Goal: Information Seeking & Learning: Check status

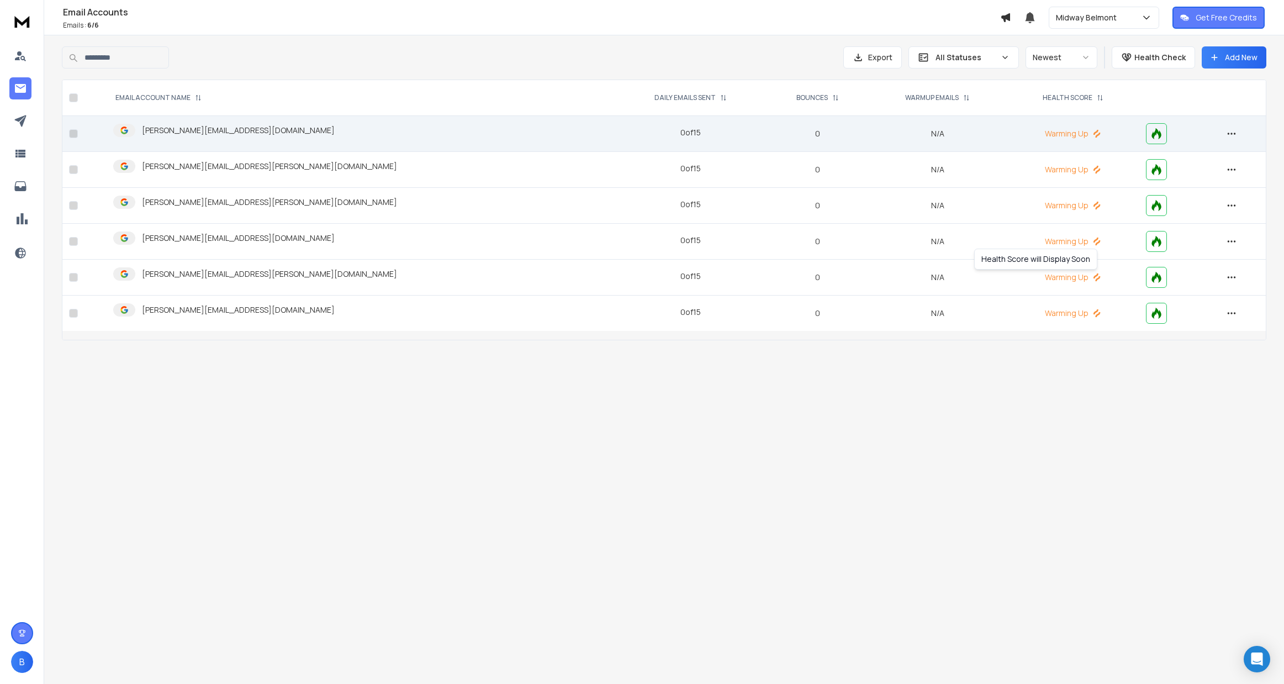
click at [383, 133] on div "[PERSON_NAME][EMAIL_ADDRESS][DOMAIN_NAME]" at bounding box center [360, 130] width 495 height 13
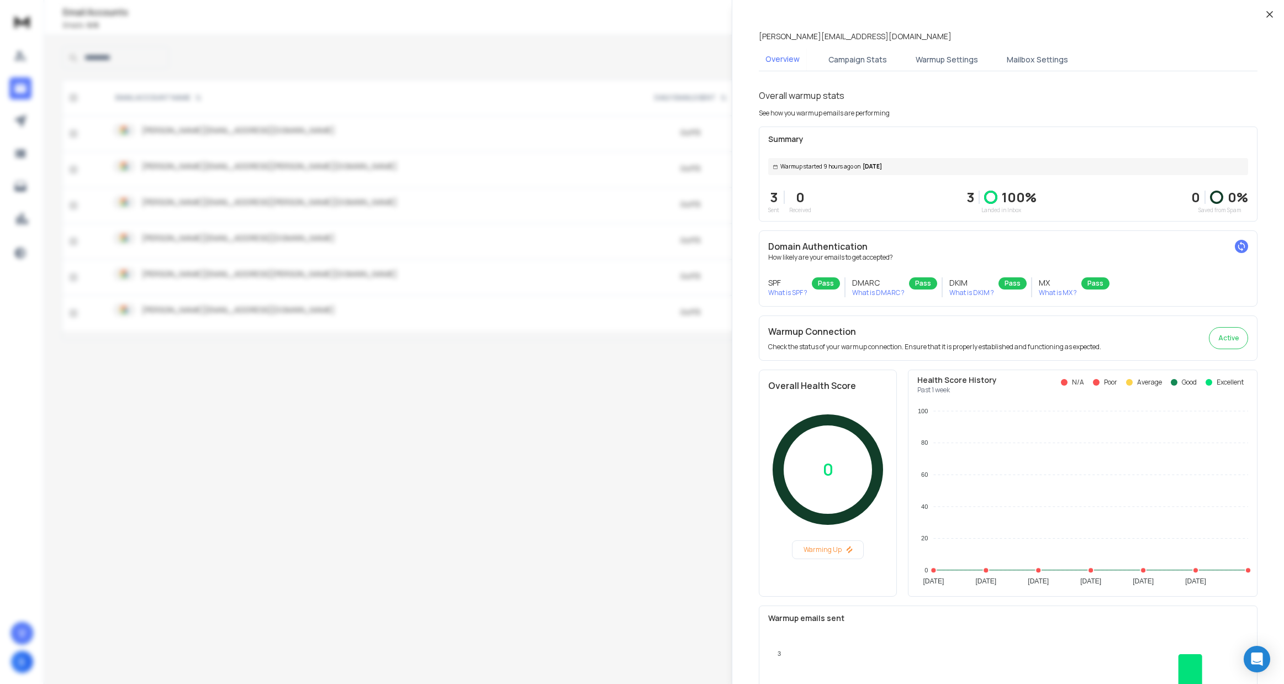
click at [1267, 15] on icon "button" at bounding box center [1270, 15] width 6 height 6
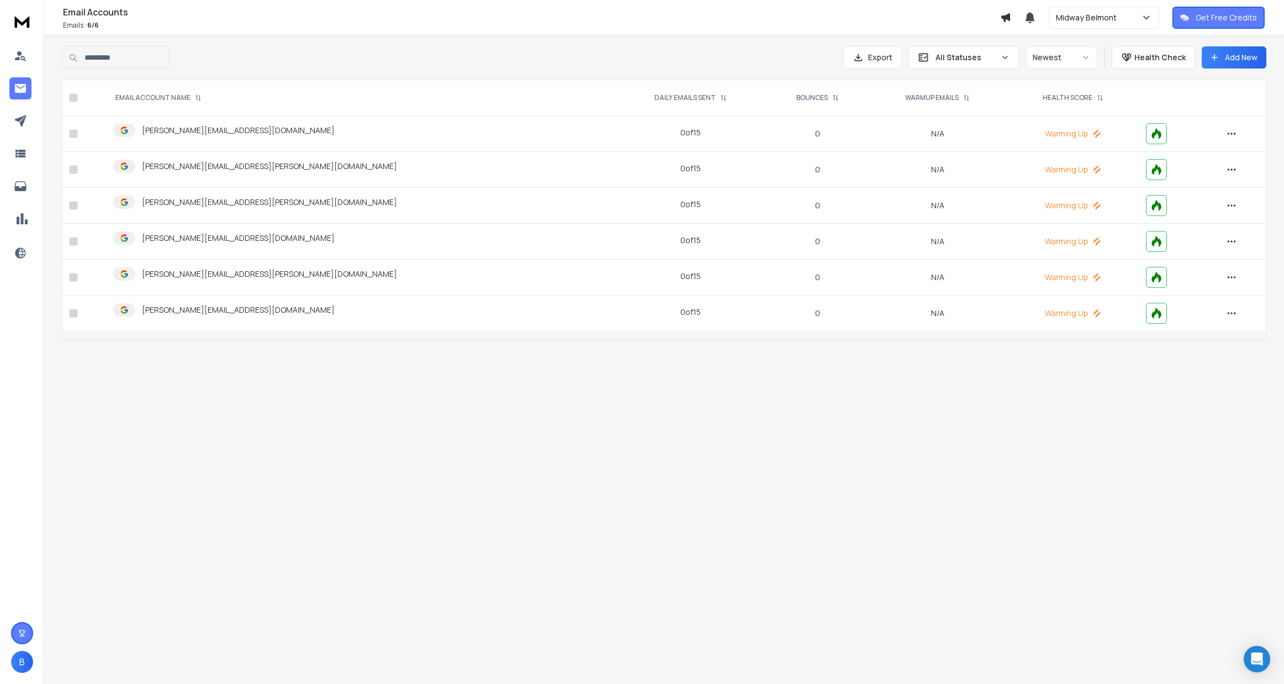
click at [710, 46] on div at bounding box center [449, 57] width 775 height 22
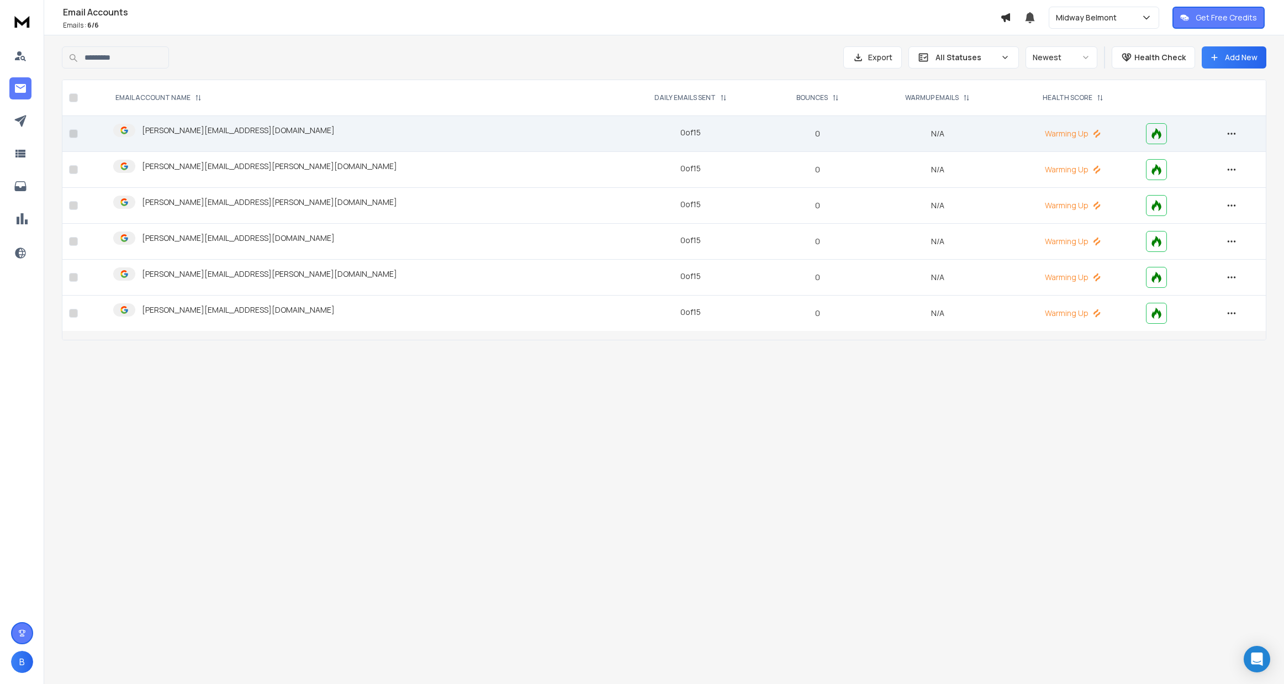
click at [460, 143] on td "[PERSON_NAME][EMAIL_ADDRESS][DOMAIN_NAME]" at bounding box center [361, 134] width 509 height 36
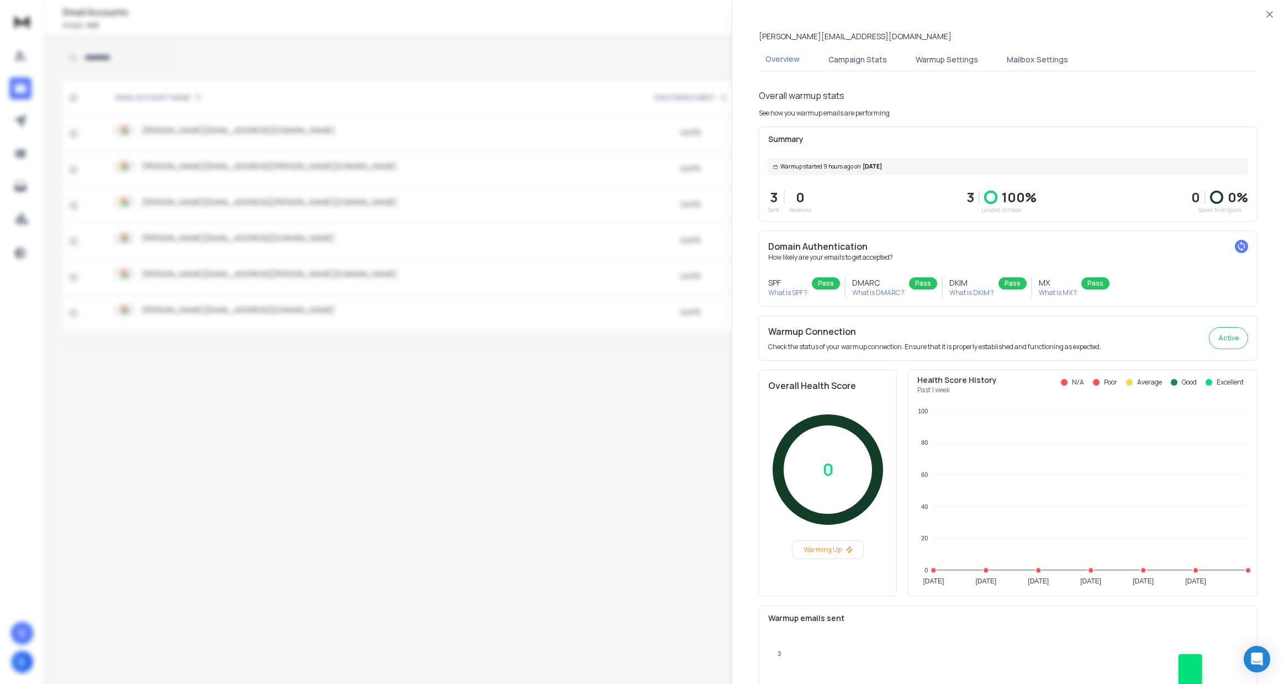
click at [453, 353] on div at bounding box center [642, 342] width 1284 height 684
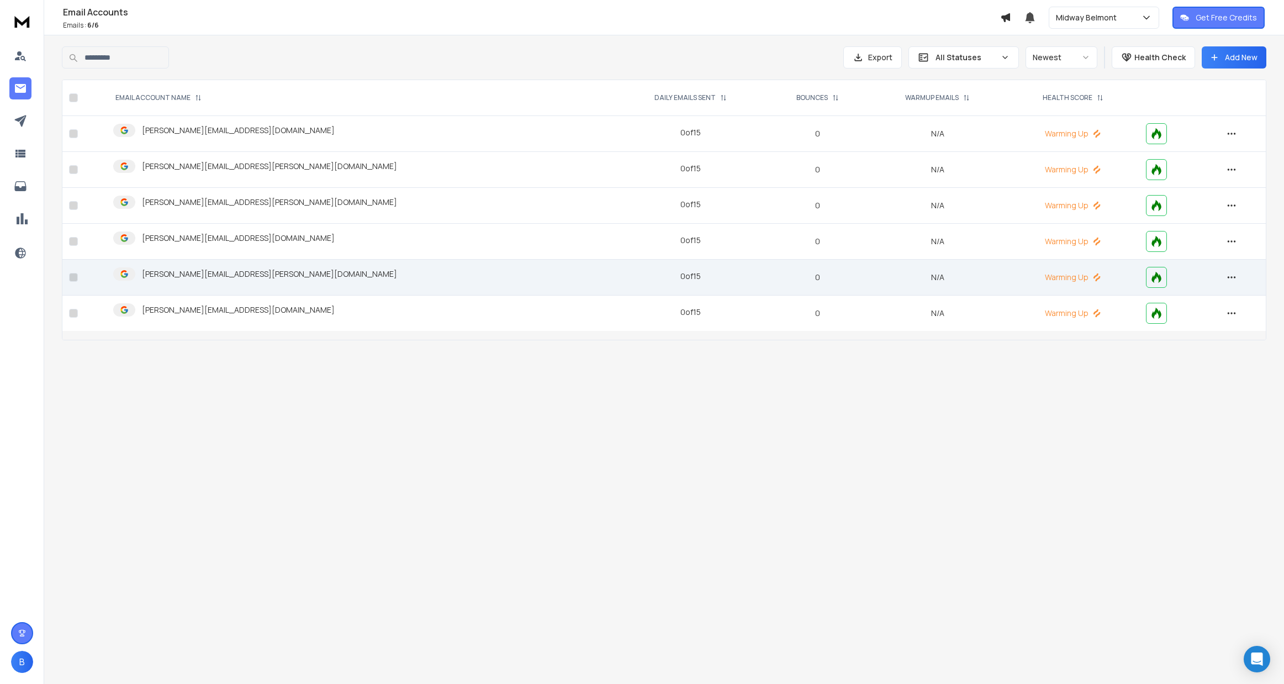
click at [432, 279] on div "[PERSON_NAME][EMAIL_ADDRESS][PERSON_NAME][DOMAIN_NAME]" at bounding box center [360, 273] width 495 height 13
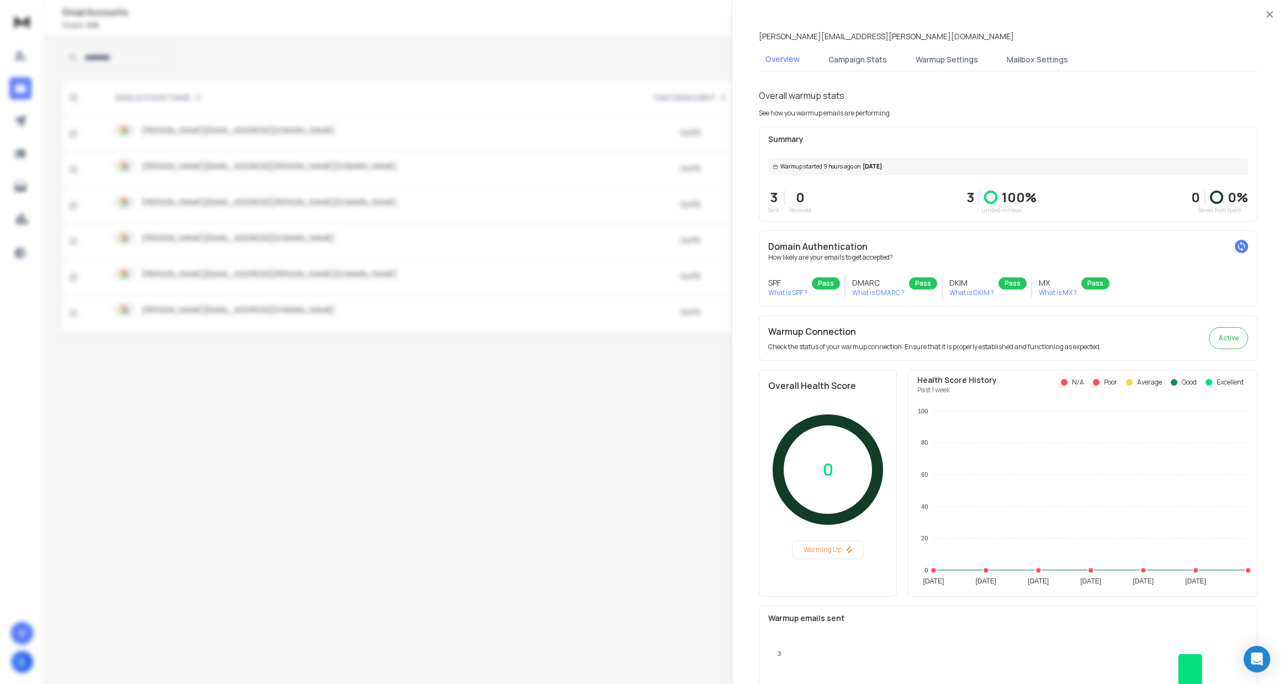
click at [766, 301] on div "Domain Authentication How likely are your emails to get accepted? SPF What is S…" at bounding box center [1008, 268] width 499 height 76
click at [641, 397] on div at bounding box center [642, 342] width 1284 height 684
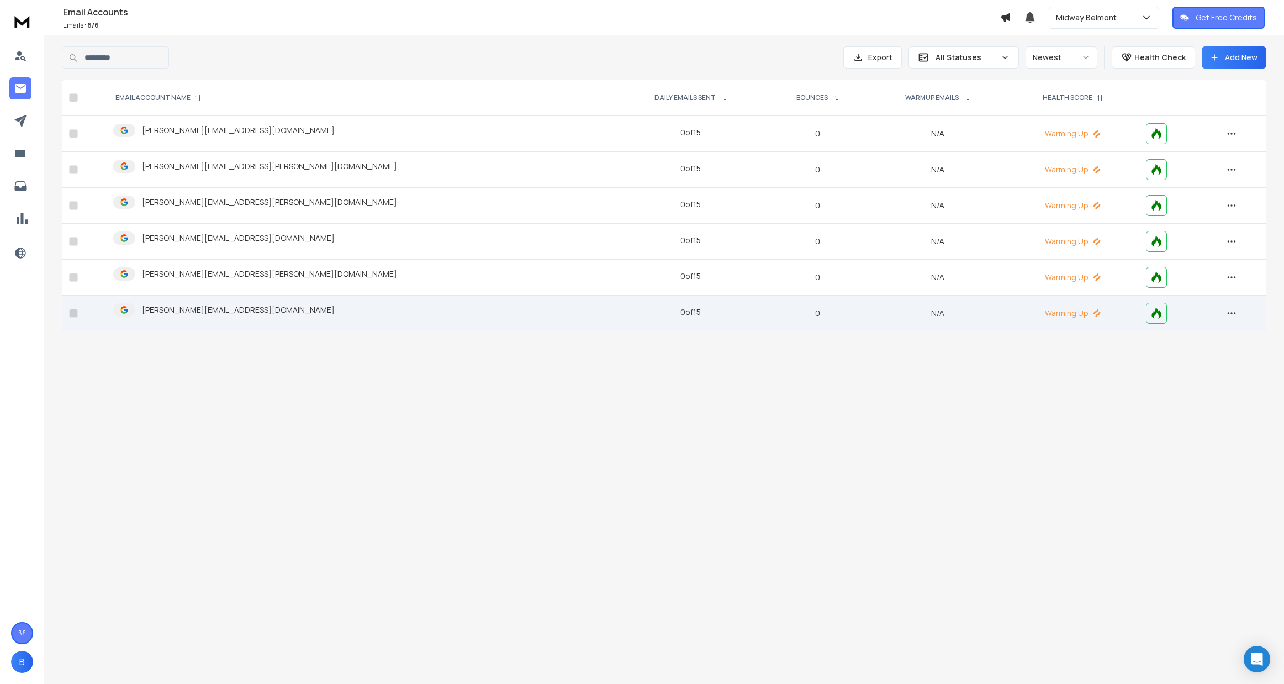
click at [385, 320] on td "[PERSON_NAME][EMAIL_ADDRESS][DOMAIN_NAME]" at bounding box center [361, 313] width 509 height 36
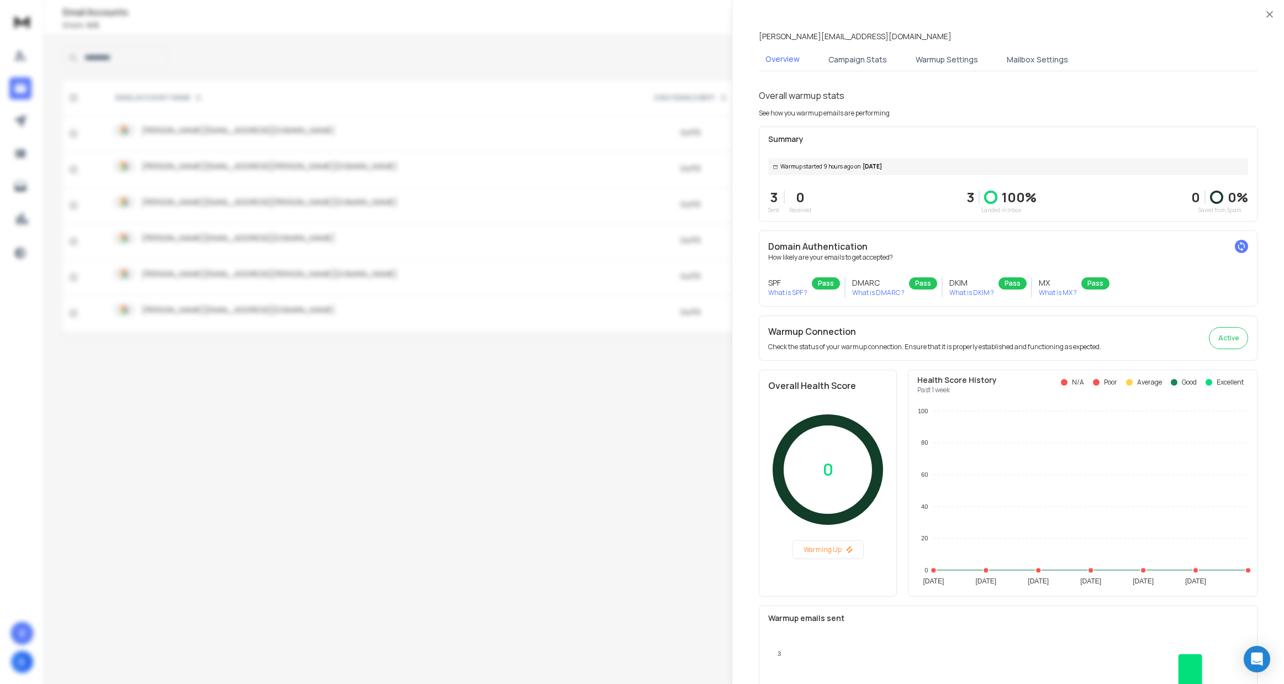
scroll to position [193, 0]
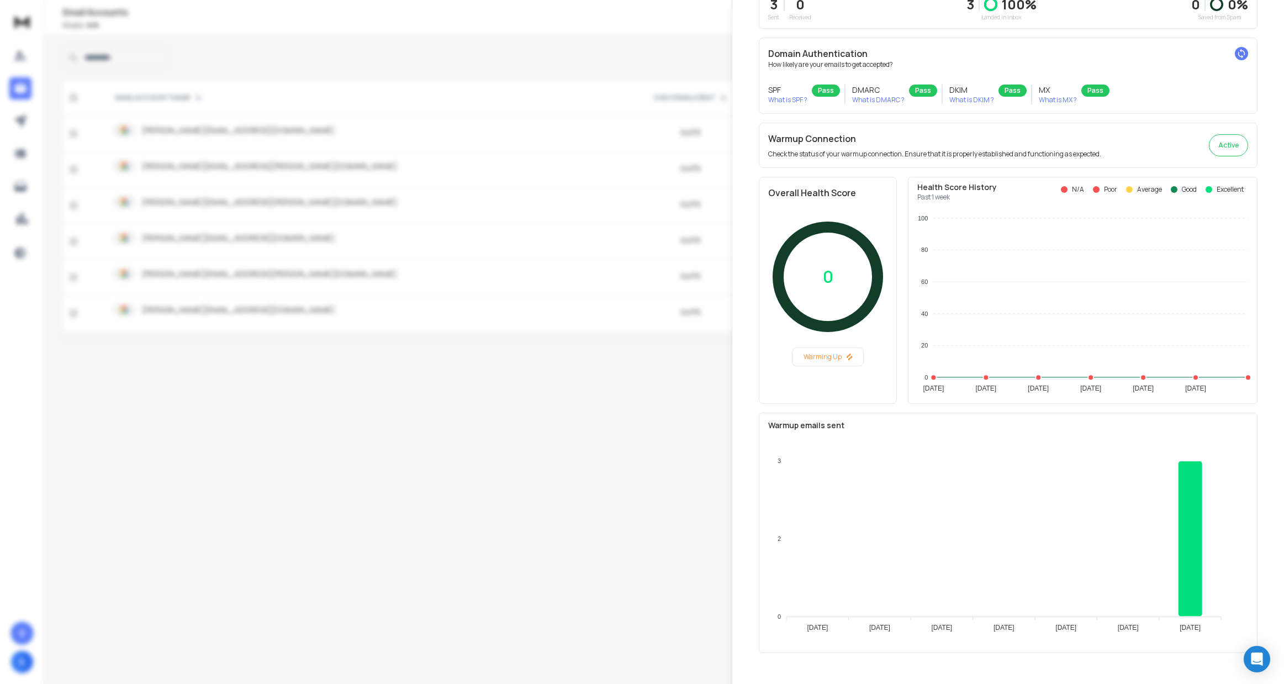
click at [623, 528] on div at bounding box center [642, 342] width 1284 height 684
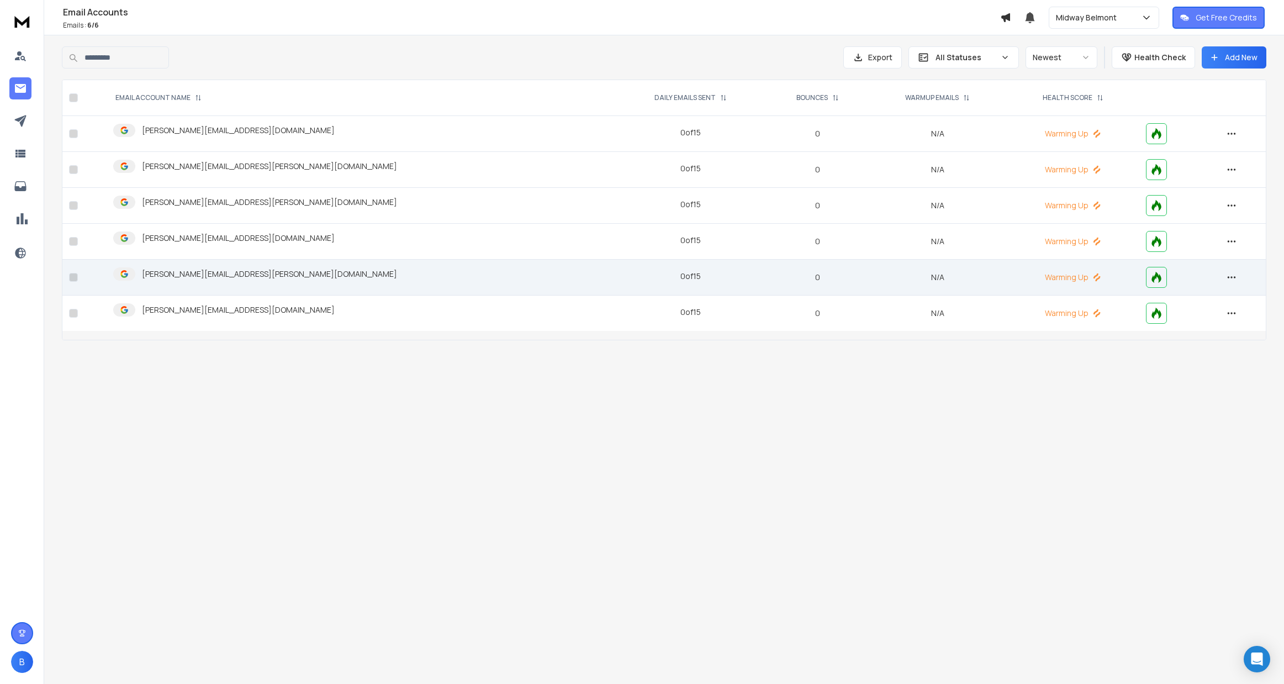
click at [615, 288] on td "0 of 15" at bounding box center [691, 274] width 152 height 29
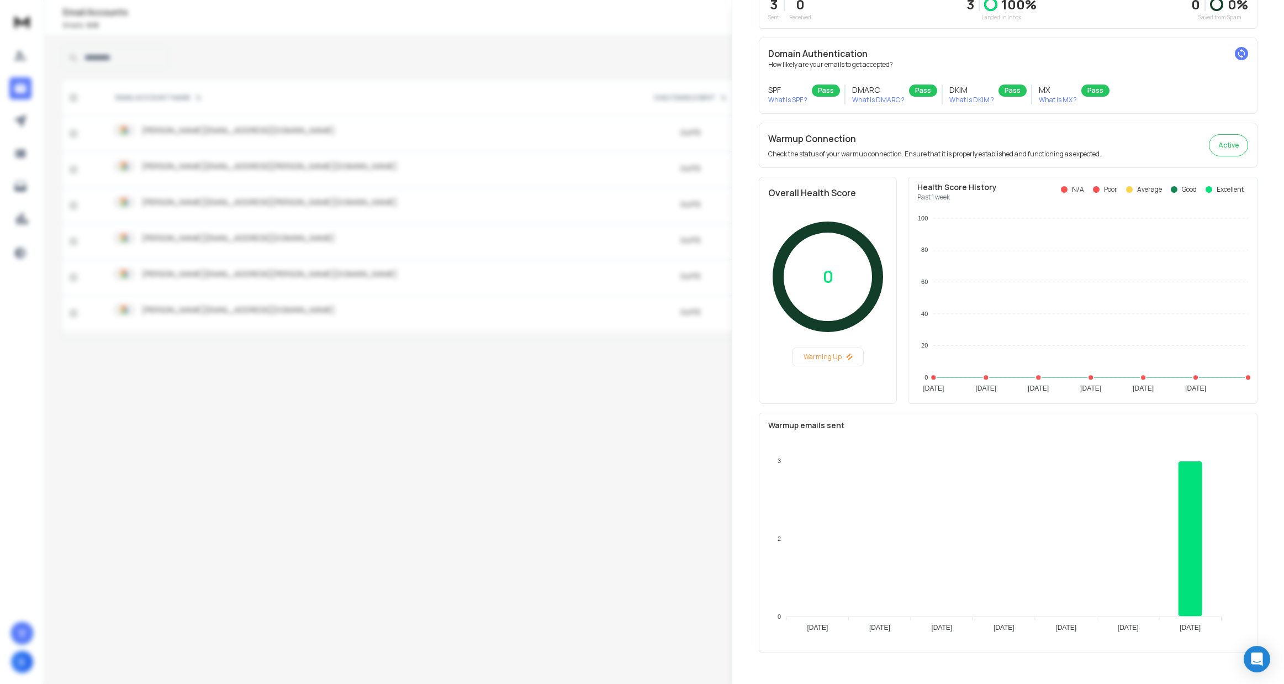
click at [554, 592] on div at bounding box center [642, 342] width 1284 height 684
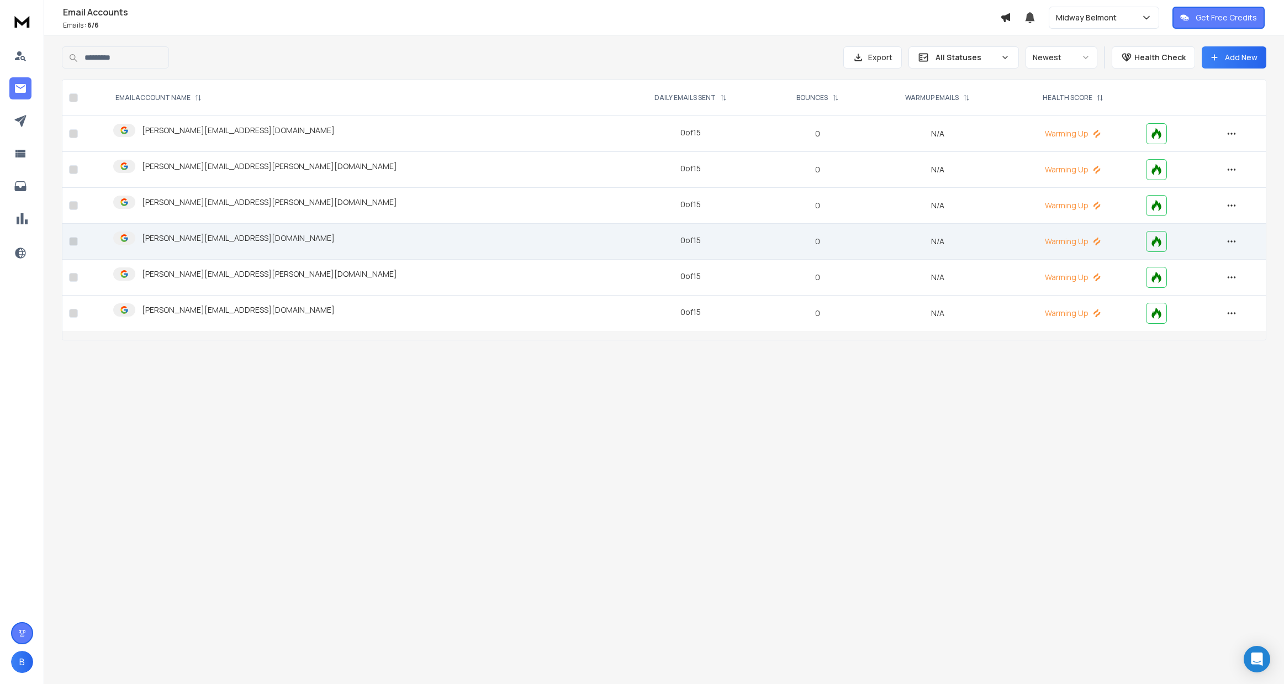
click at [414, 237] on div "[PERSON_NAME][EMAIL_ADDRESS][DOMAIN_NAME]" at bounding box center [360, 237] width 495 height 13
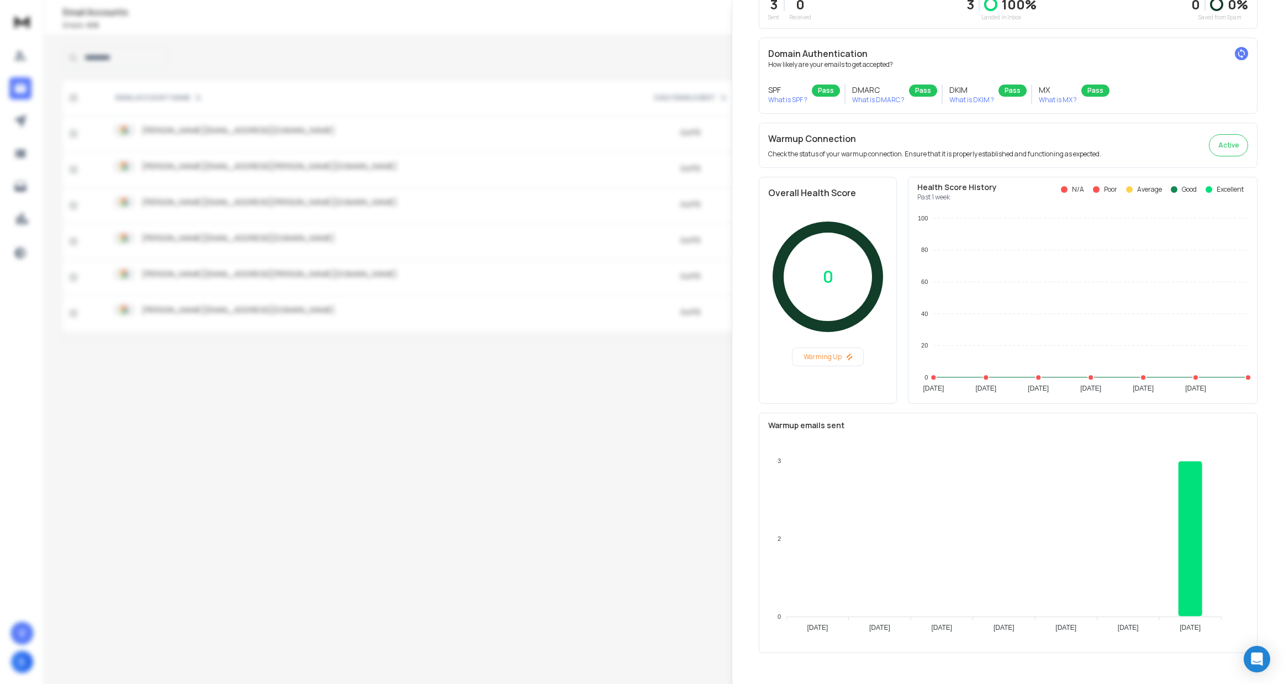
click at [976, 373] on foreignobject at bounding box center [1080, 298] width 345 height 193
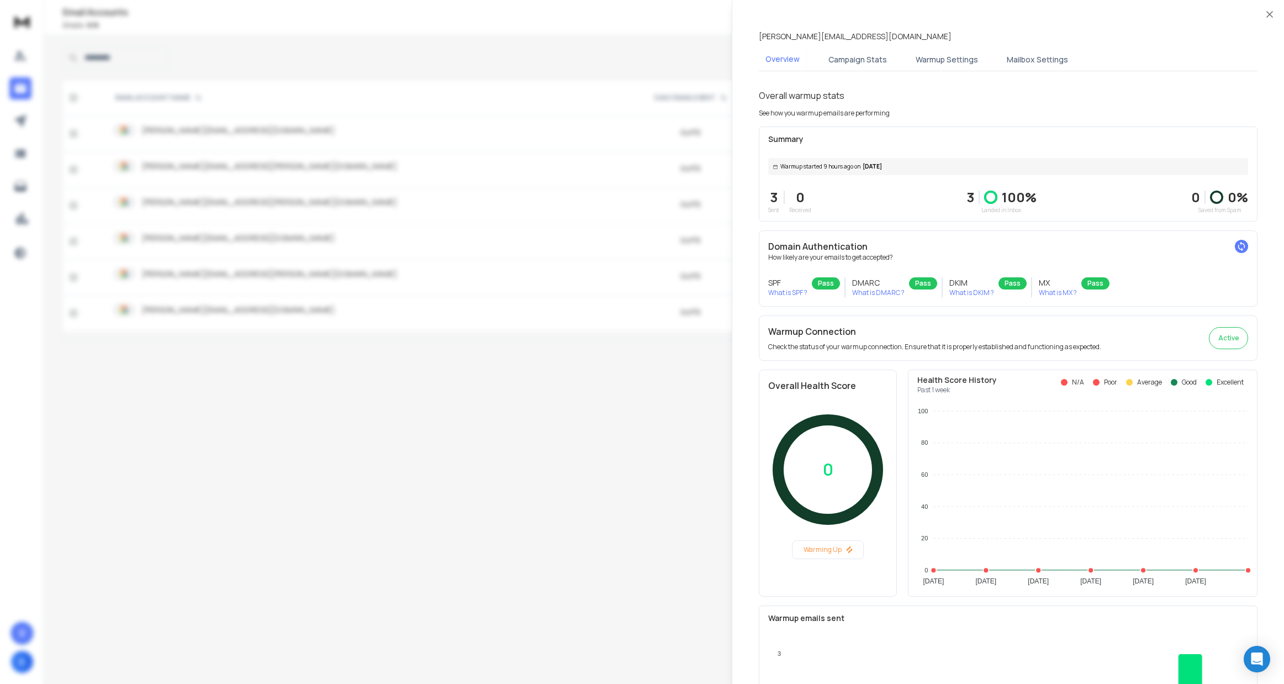
click at [523, 387] on div at bounding box center [642, 342] width 1284 height 684
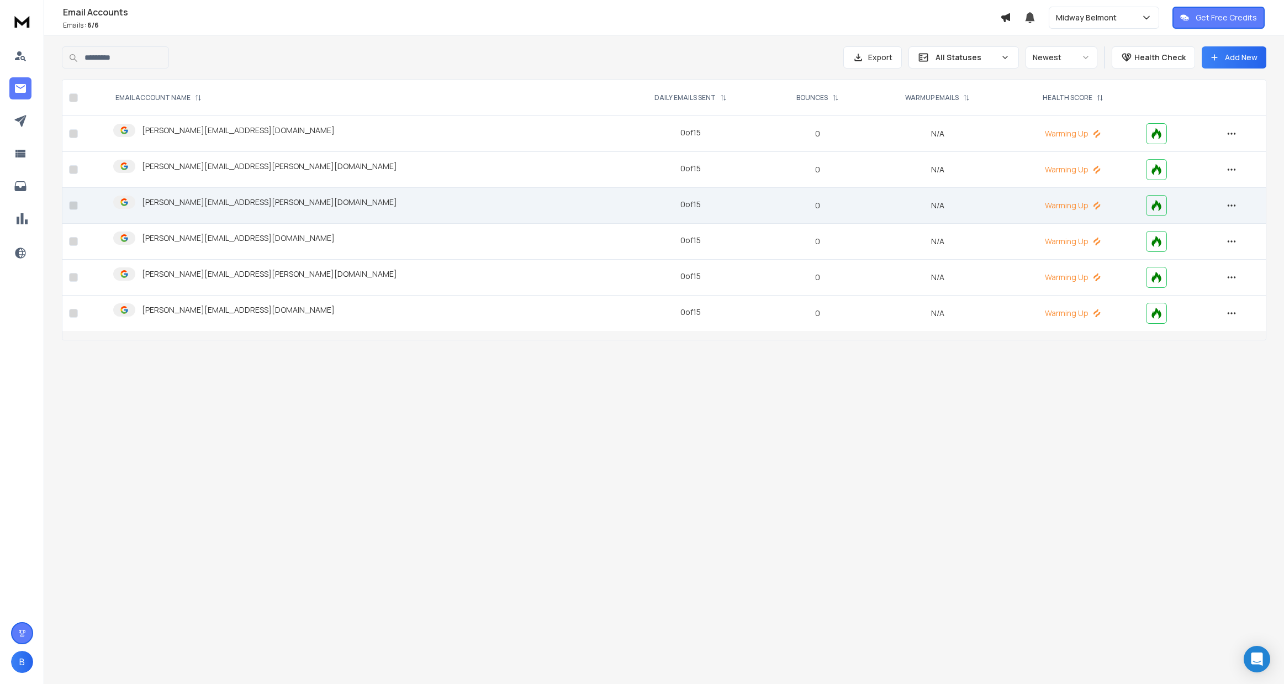
click at [335, 200] on div "[PERSON_NAME][EMAIL_ADDRESS][PERSON_NAME][DOMAIN_NAME]" at bounding box center [360, 201] width 495 height 13
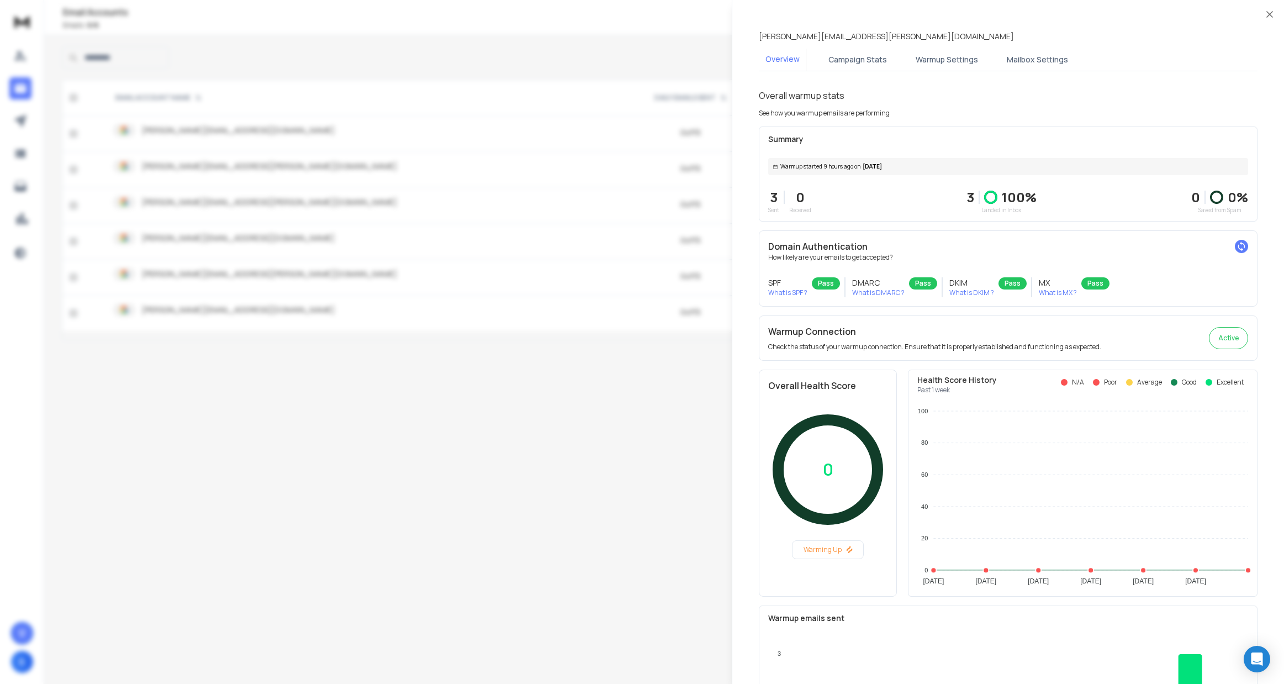
scroll to position [193, 0]
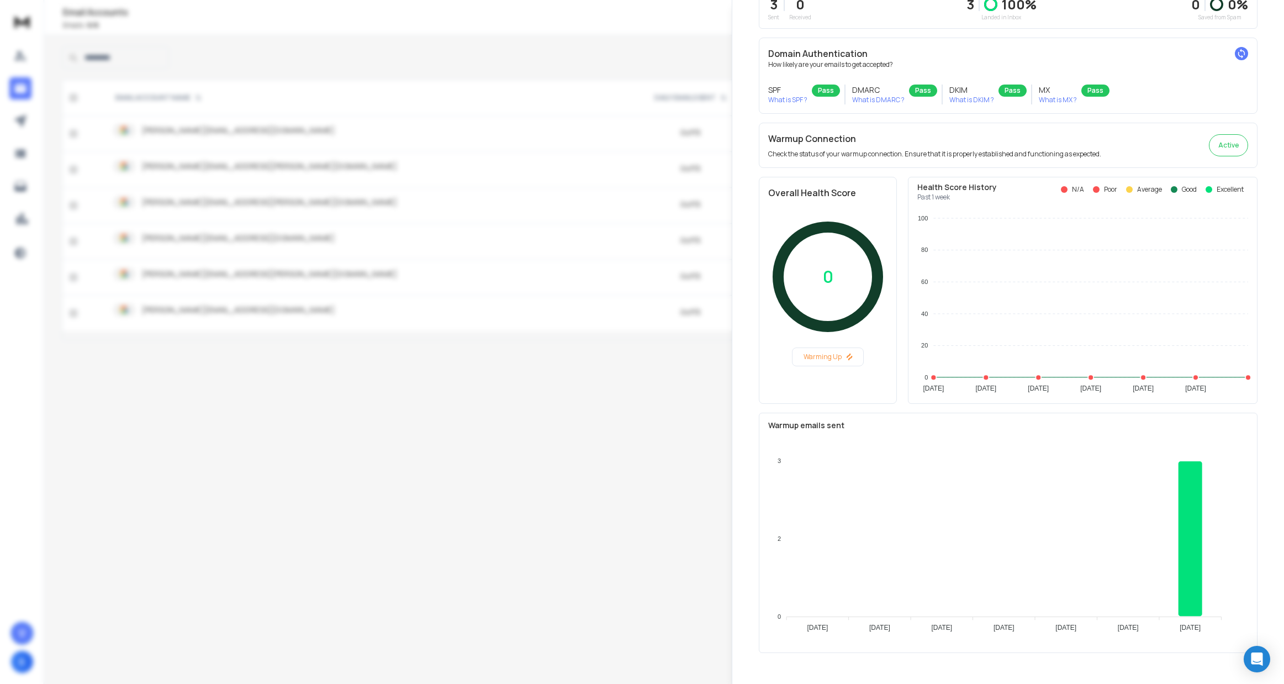
click at [445, 617] on div at bounding box center [642, 342] width 1284 height 684
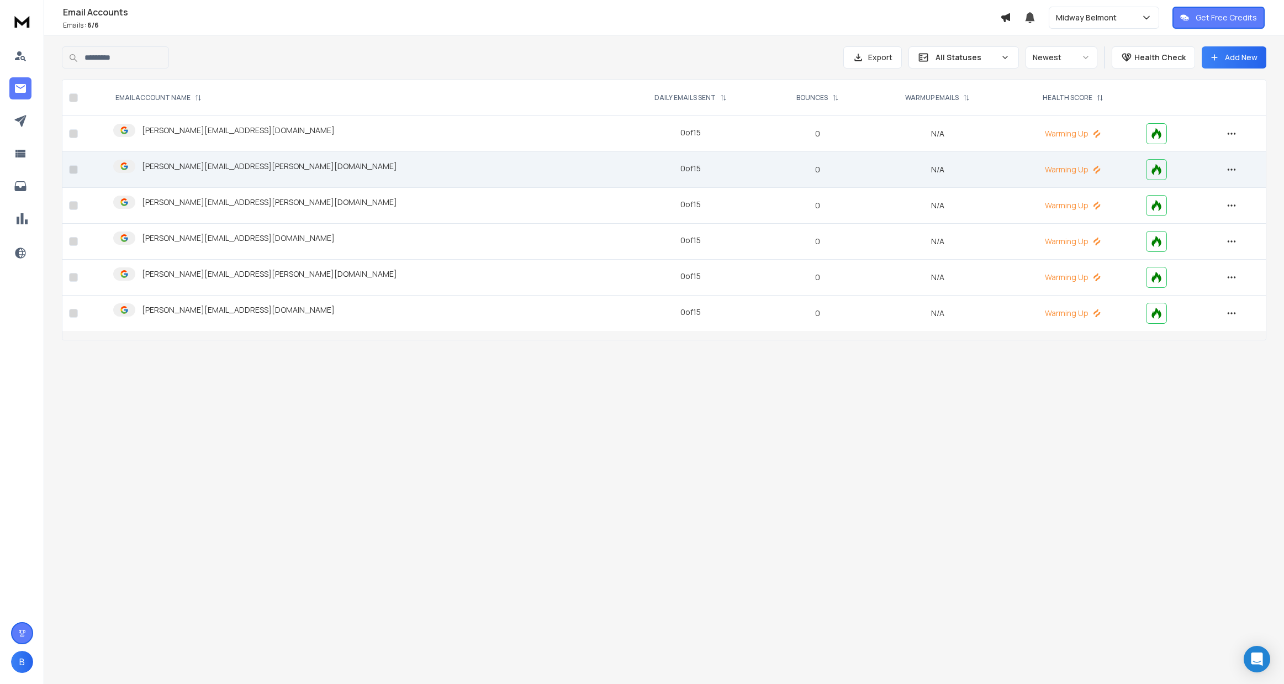
click at [266, 165] on div "[PERSON_NAME][EMAIL_ADDRESS][PERSON_NAME][DOMAIN_NAME]" at bounding box center [360, 166] width 495 height 13
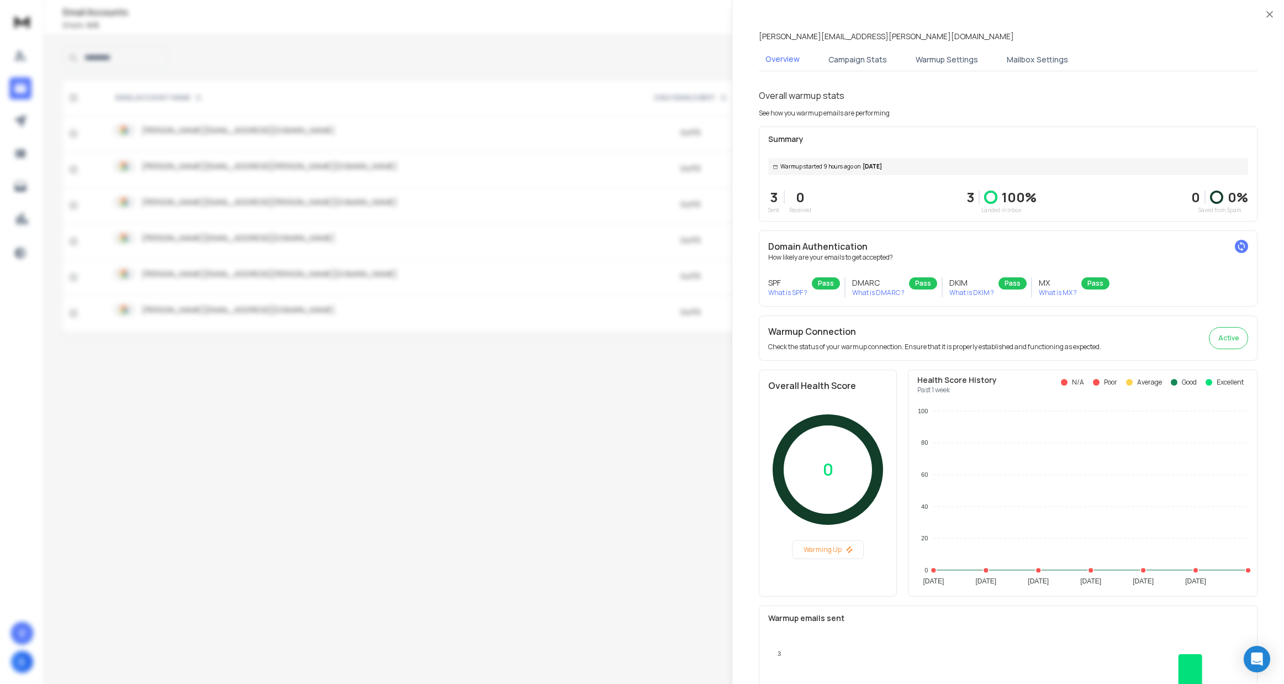
click at [514, 414] on div at bounding box center [642, 342] width 1284 height 684
